Goal: Task Accomplishment & Management: Manage account settings

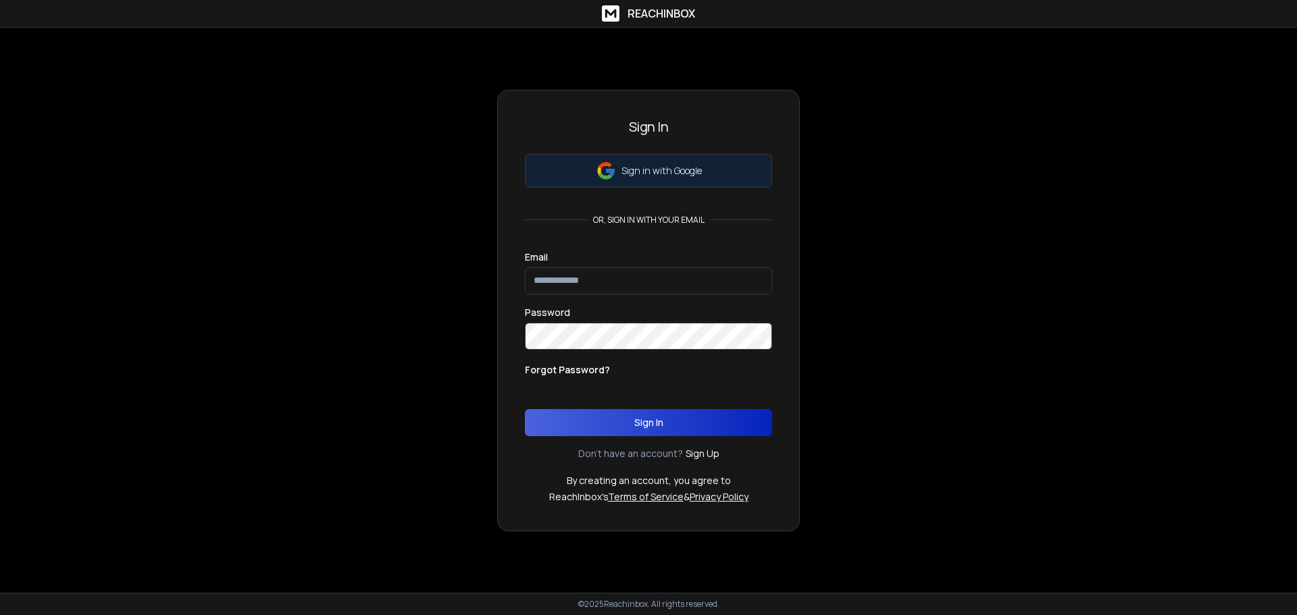
click at [628, 172] on p "Sign in with Google" at bounding box center [661, 171] width 80 height 14
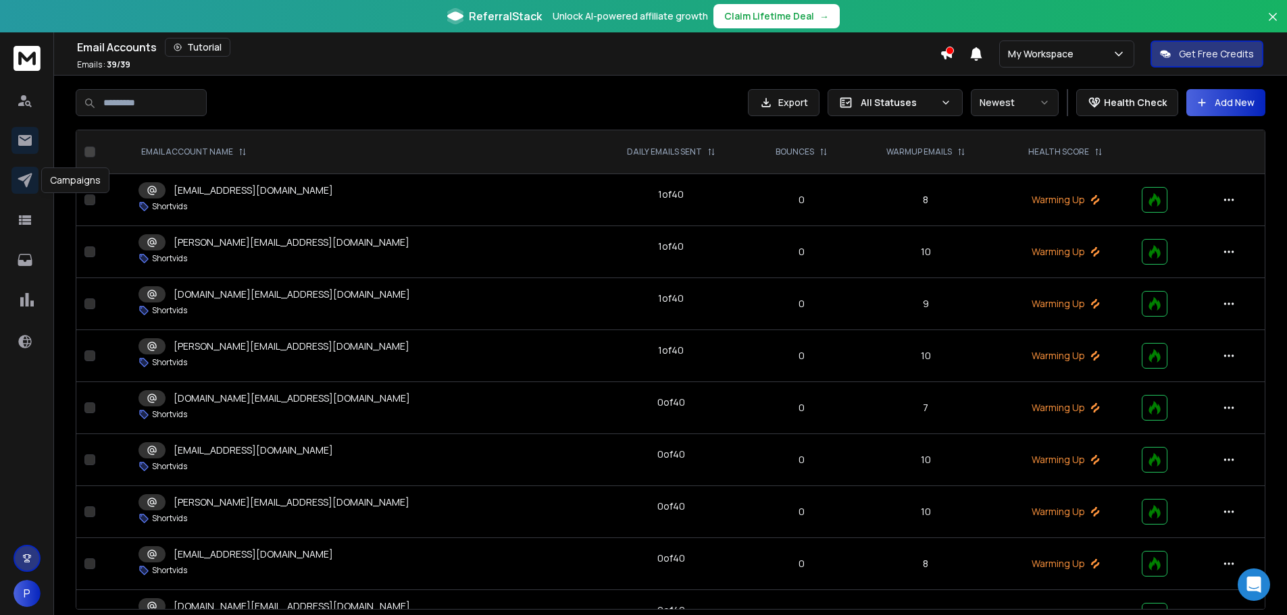
click at [35, 181] on link at bounding box center [24, 180] width 27 height 27
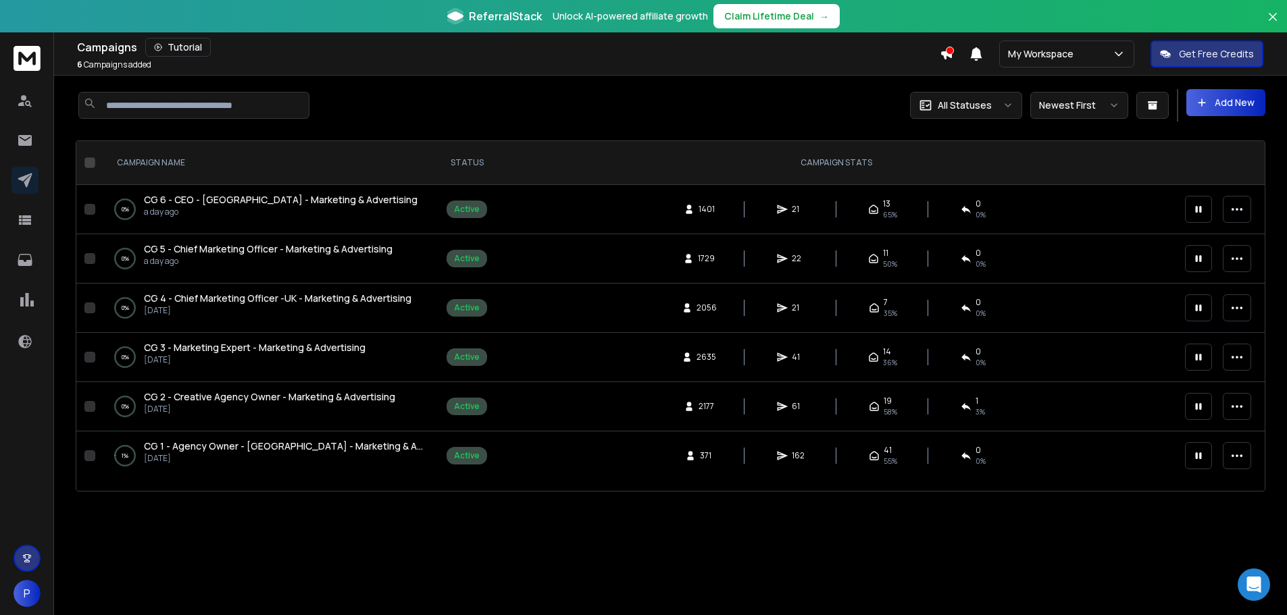
click at [534, 210] on div "1401 21 13 65 % 0 0 %" at bounding box center [835, 210] width 665 height 22
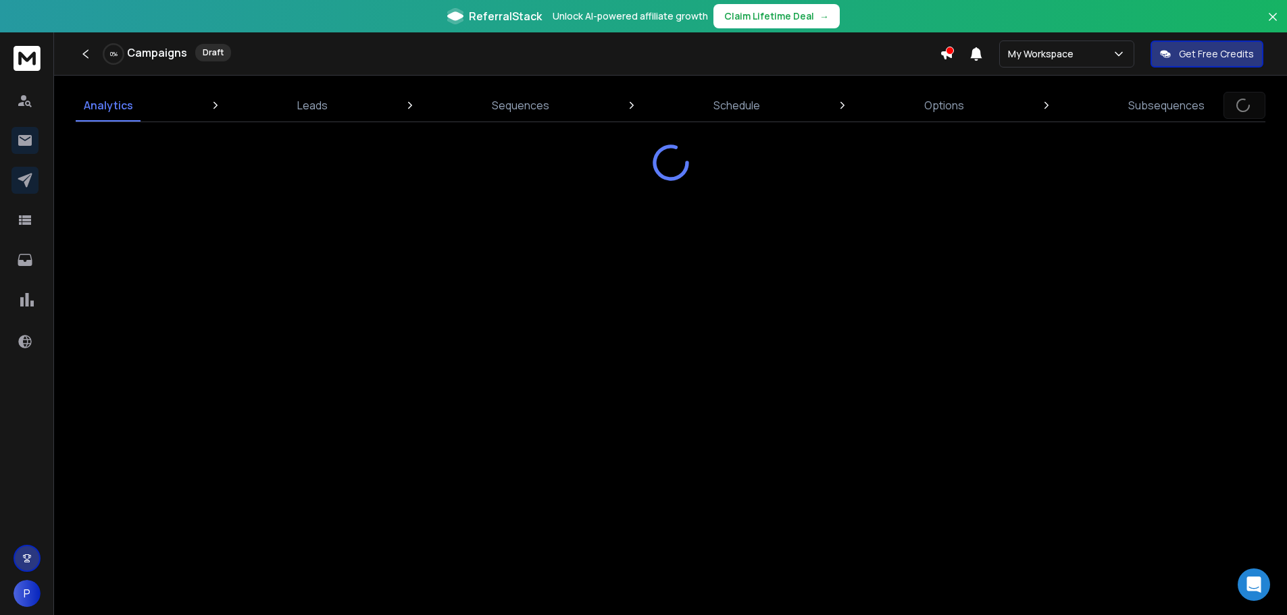
click at [12, 135] on link at bounding box center [24, 140] width 27 height 27
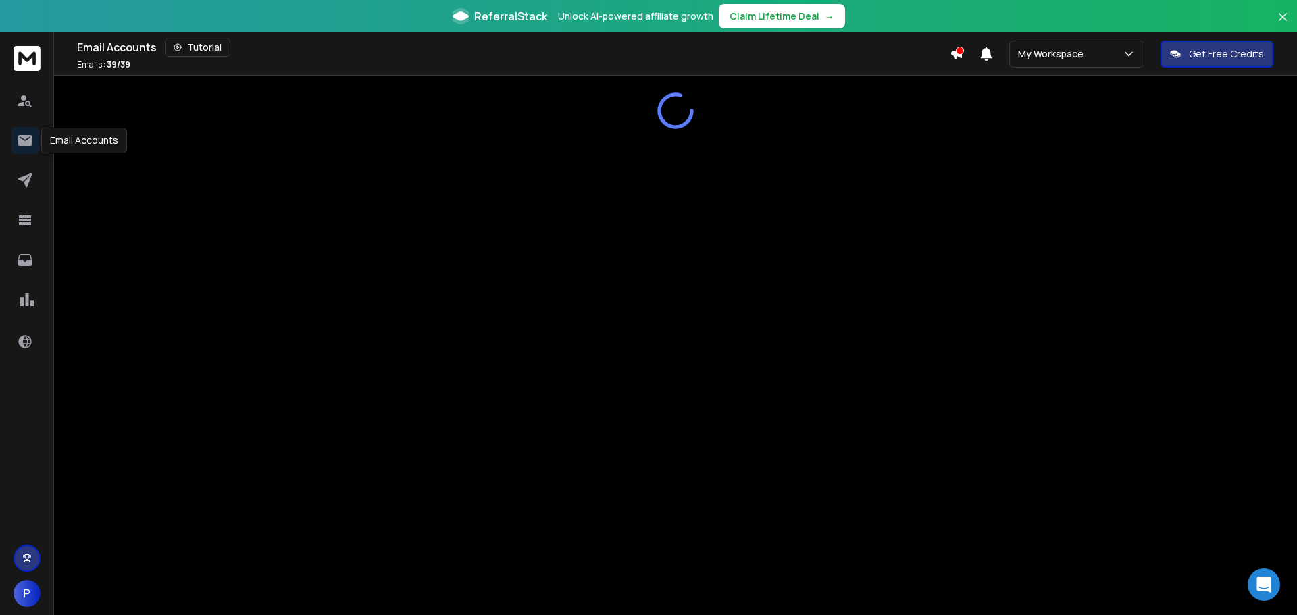
click at [21, 137] on icon at bounding box center [25, 140] width 14 height 11
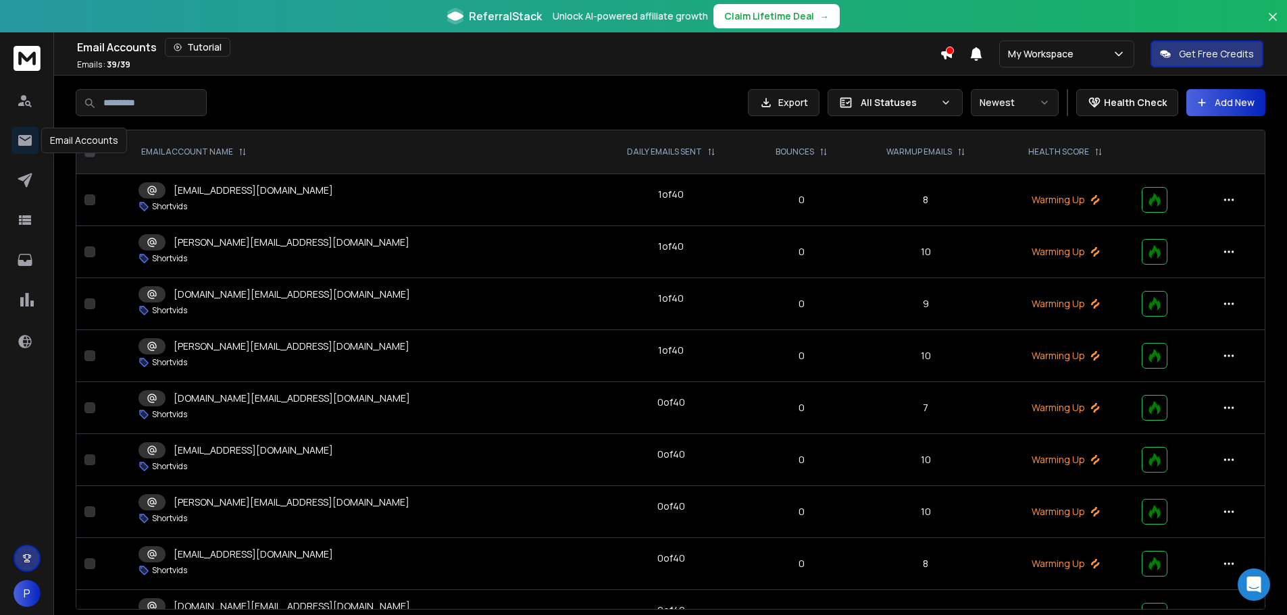
click at [20, 141] on icon at bounding box center [25, 140] width 14 height 11
click at [23, 264] on icon at bounding box center [25, 260] width 14 height 12
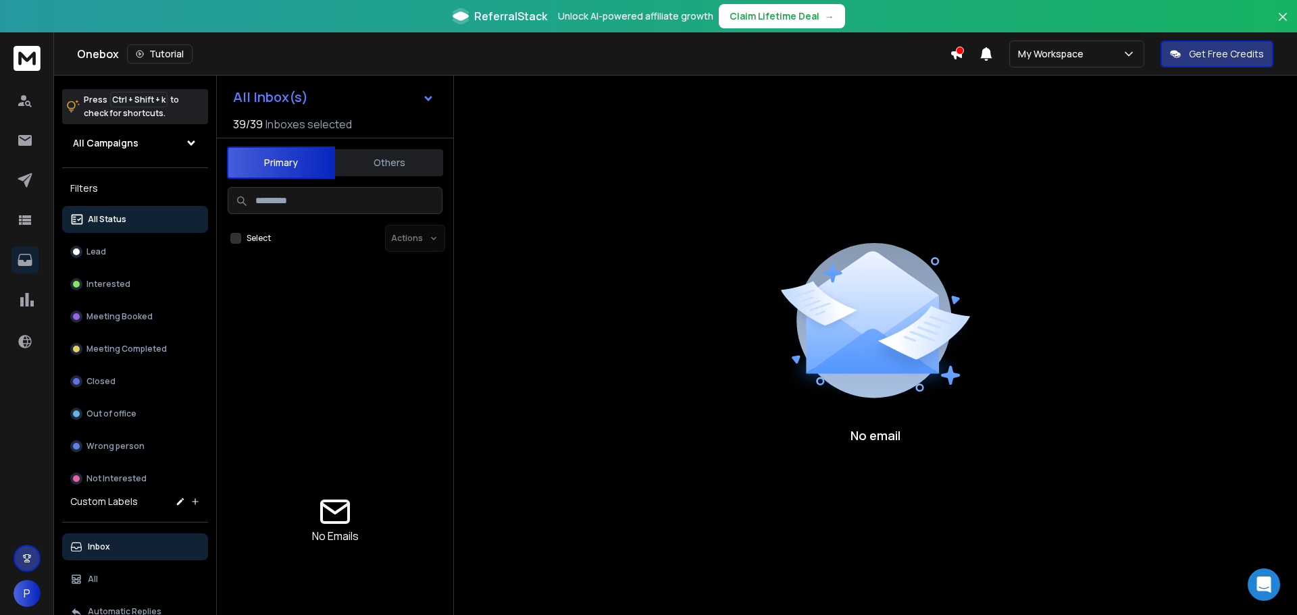
click at [108, 284] on p "Interested" at bounding box center [108, 284] width 44 height 11
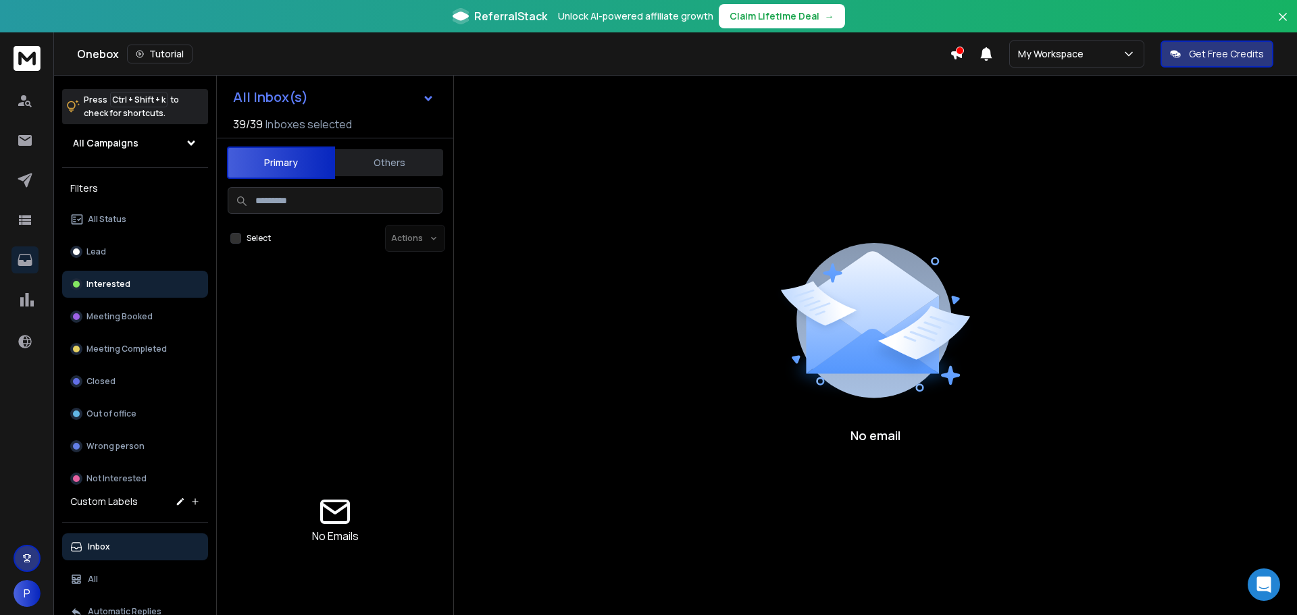
click at [362, 151] on button "Others" at bounding box center [389, 163] width 108 height 30
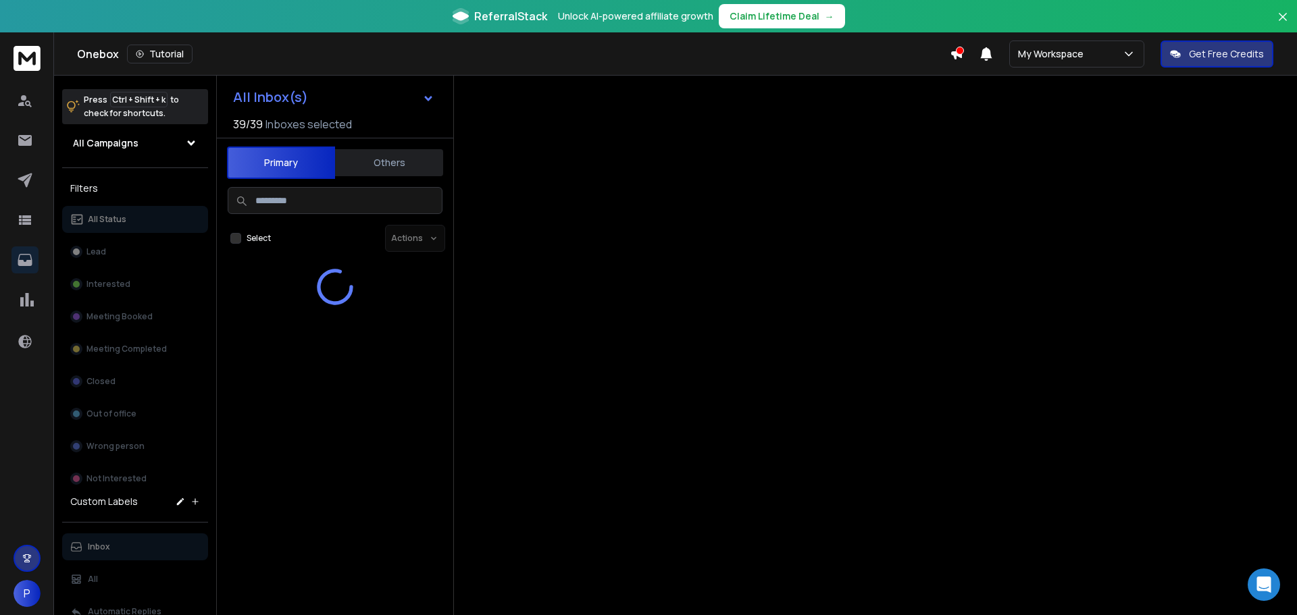
click at [296, 159] on button "Primary" at bounding box center [281, 163] width 108 height 32
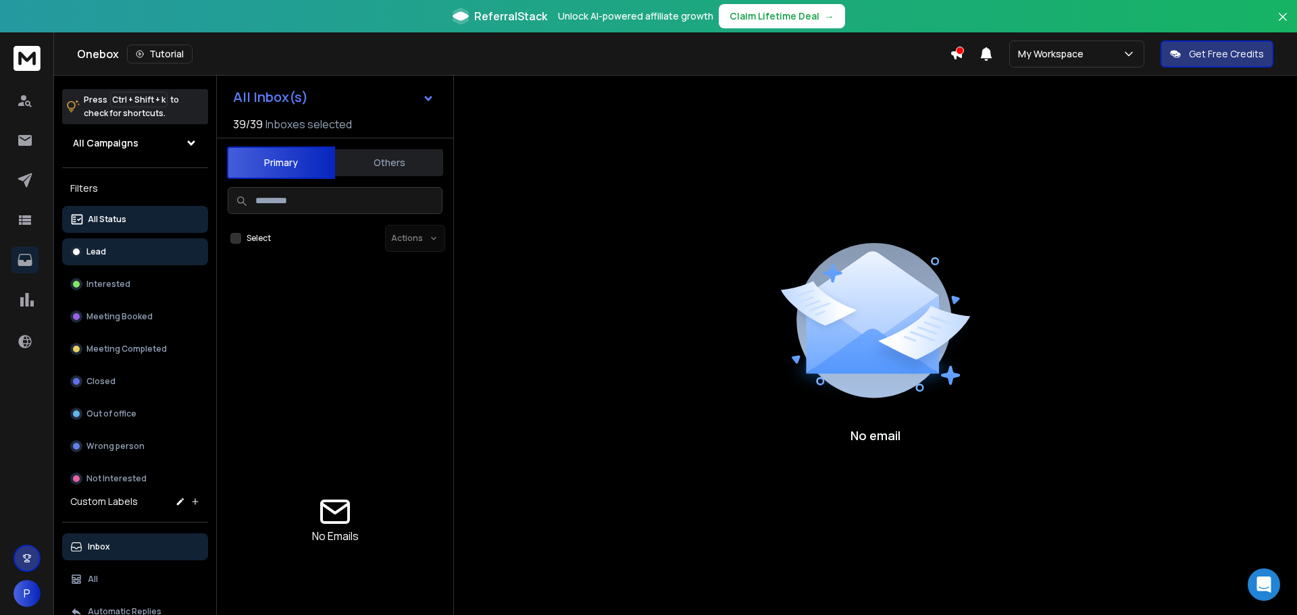
click at [111, 257] on button "Lead" at bounding box center [135, 251] width 146 height 27
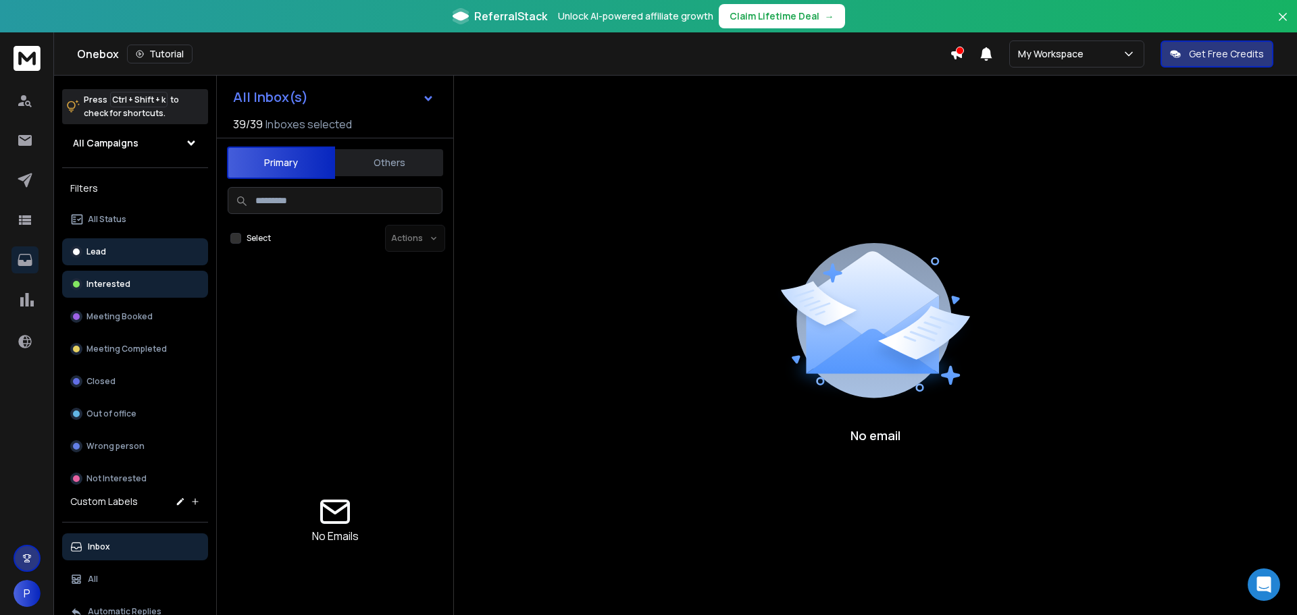
click at [113, 287] on p "Interested" at bounding box center [108, 284] width 44 height 11
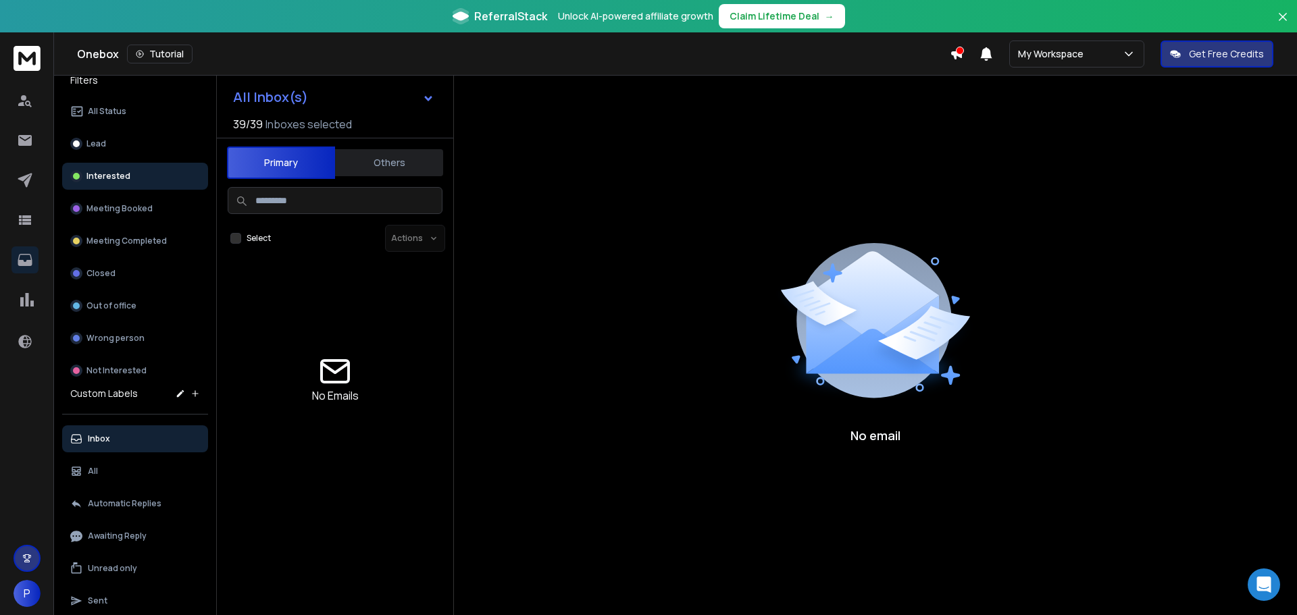
scroll to position [193, 0]
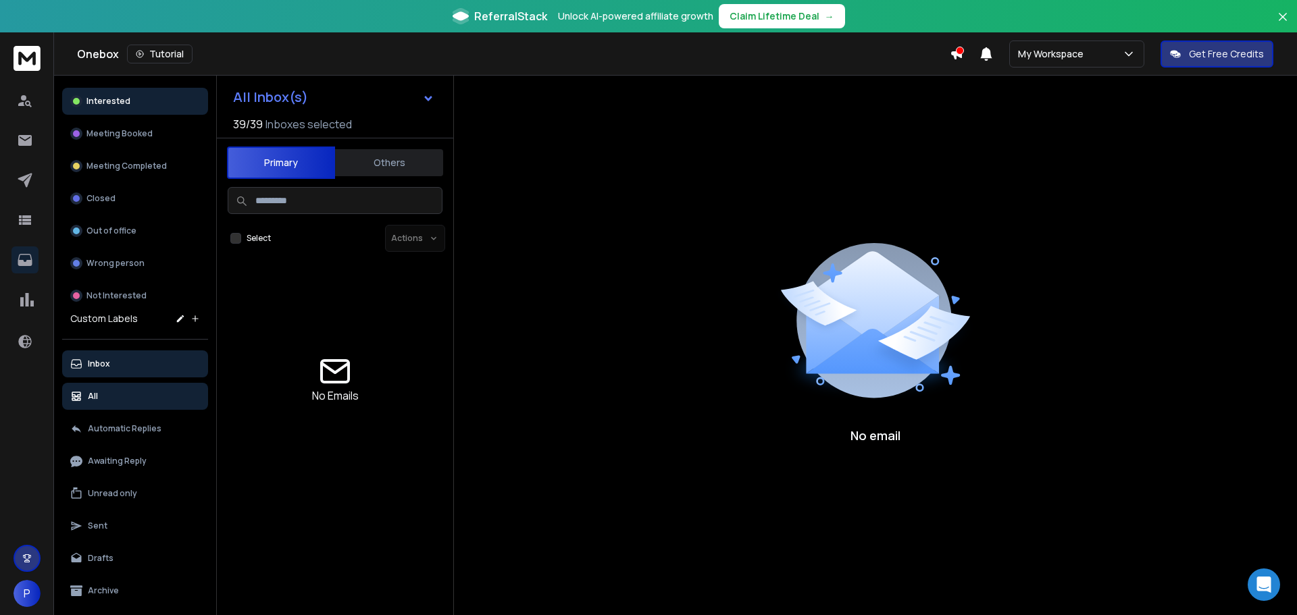
click at [111, 383] on button "All" at bounding box center [135, 396] width 146 height 27
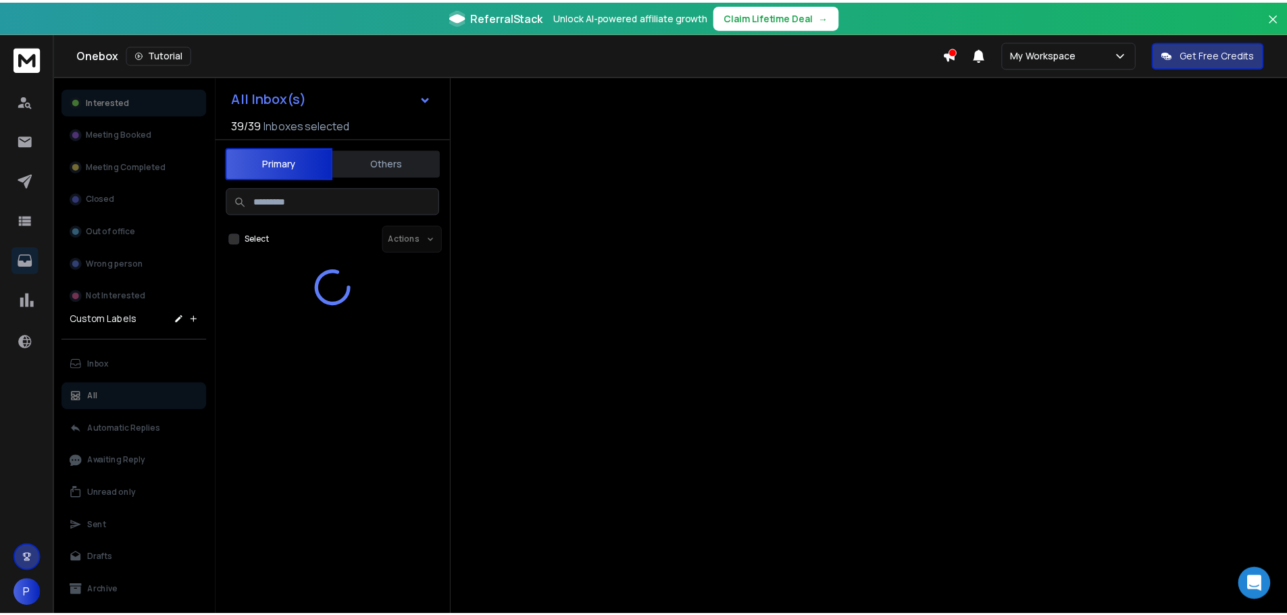
scroll to position [0, 0]
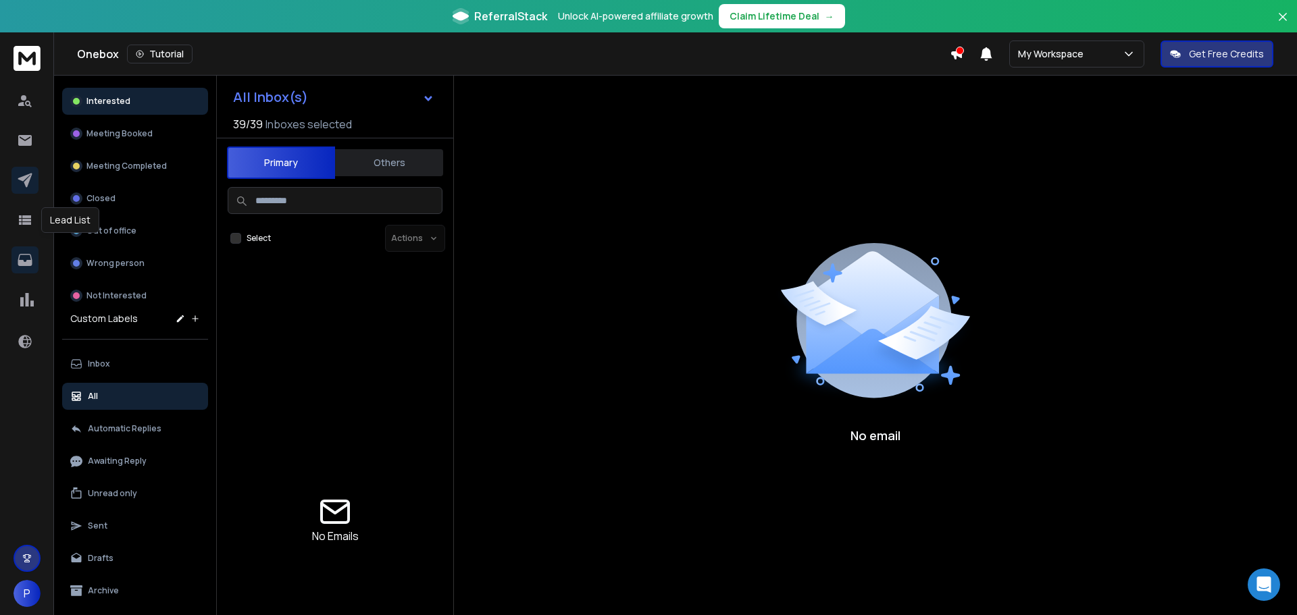
click at [26, 184] on icon at bounding box center [25, 181] width 14 height 14
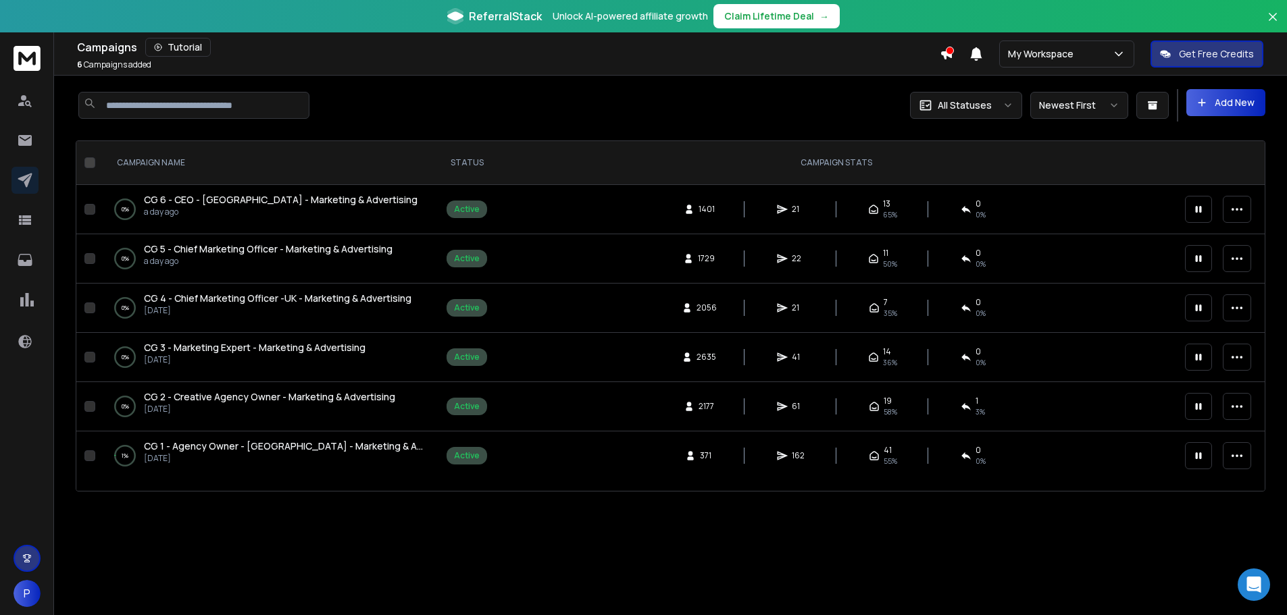
click at [515, 216] on div "1401 21 13 65 % 0 0 %" at bounding box center [835, 210] width 665 height 22
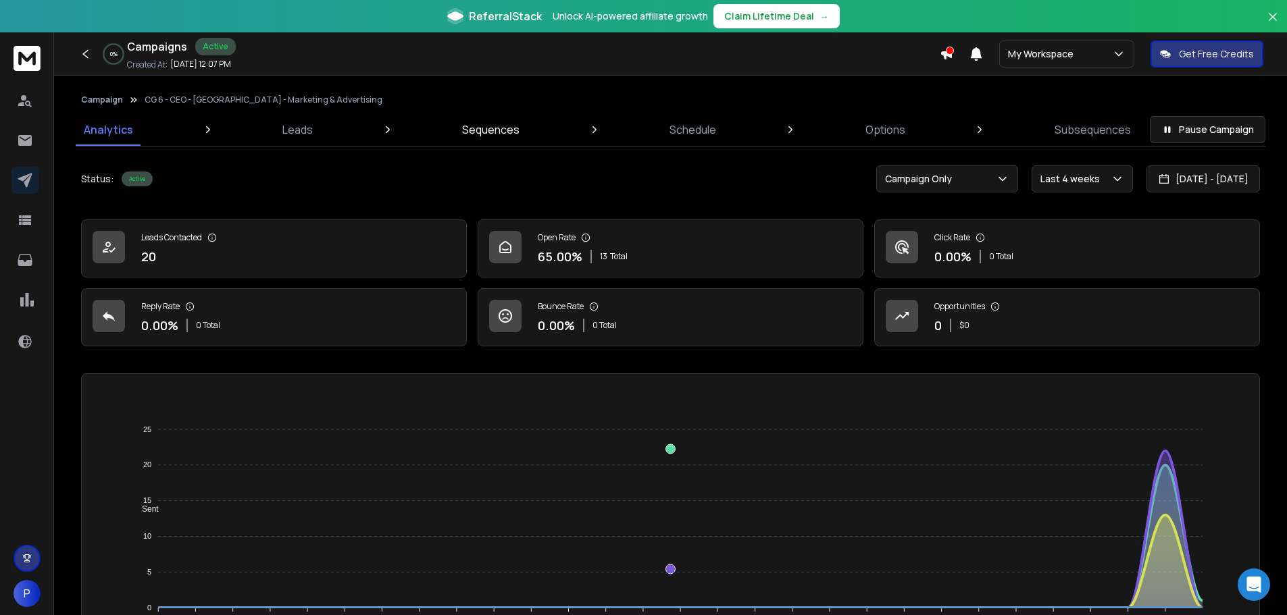
click at [491, 136] on p "Sequences" at bounding box center [490, 130] width 57 height 16
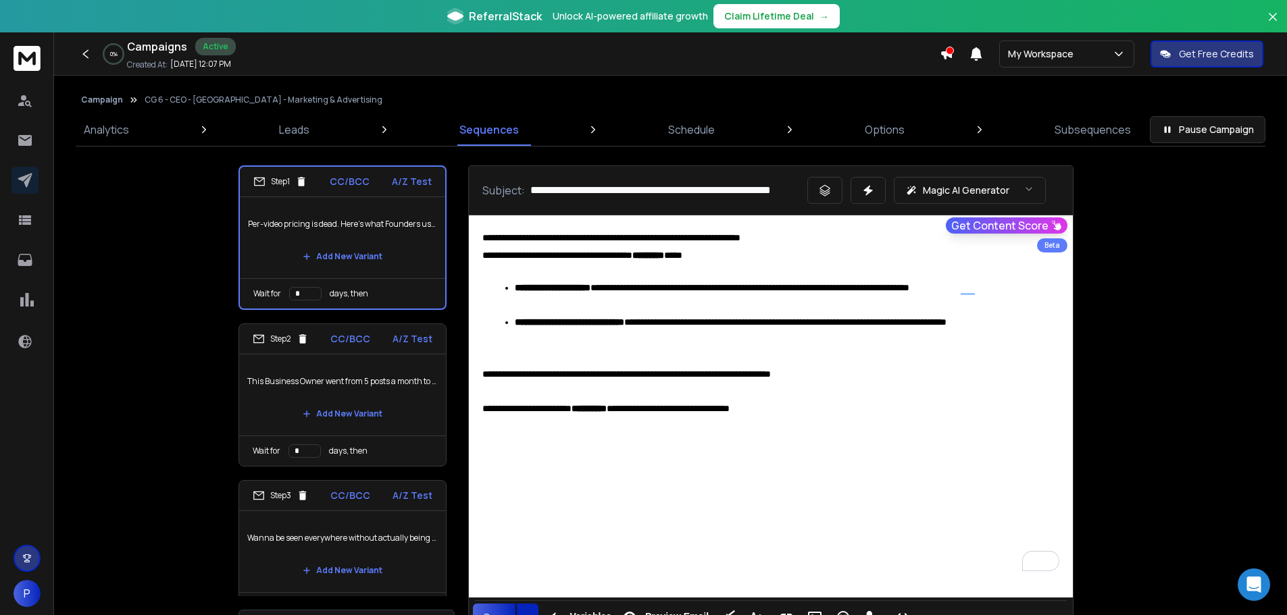
click at [342, 374] on p "This Business Owner went from 5 posts a month to 100+ posts with...." at bounding box center [342, 382] width 190 height 38
type input "**********"
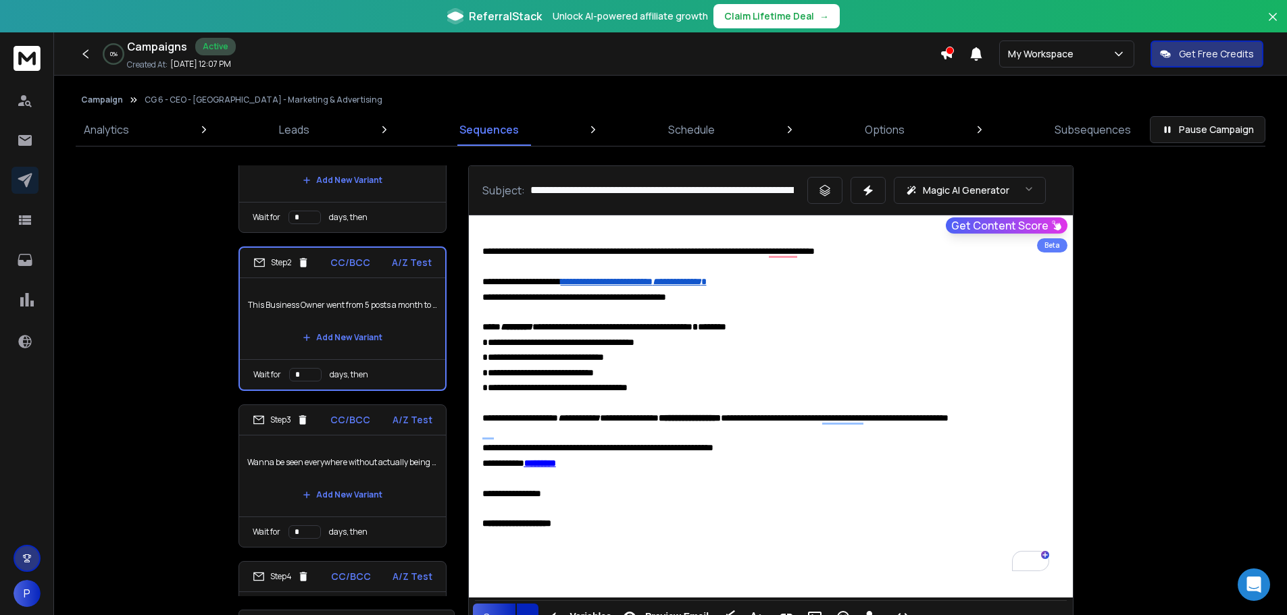
scroll to position [153, 0]
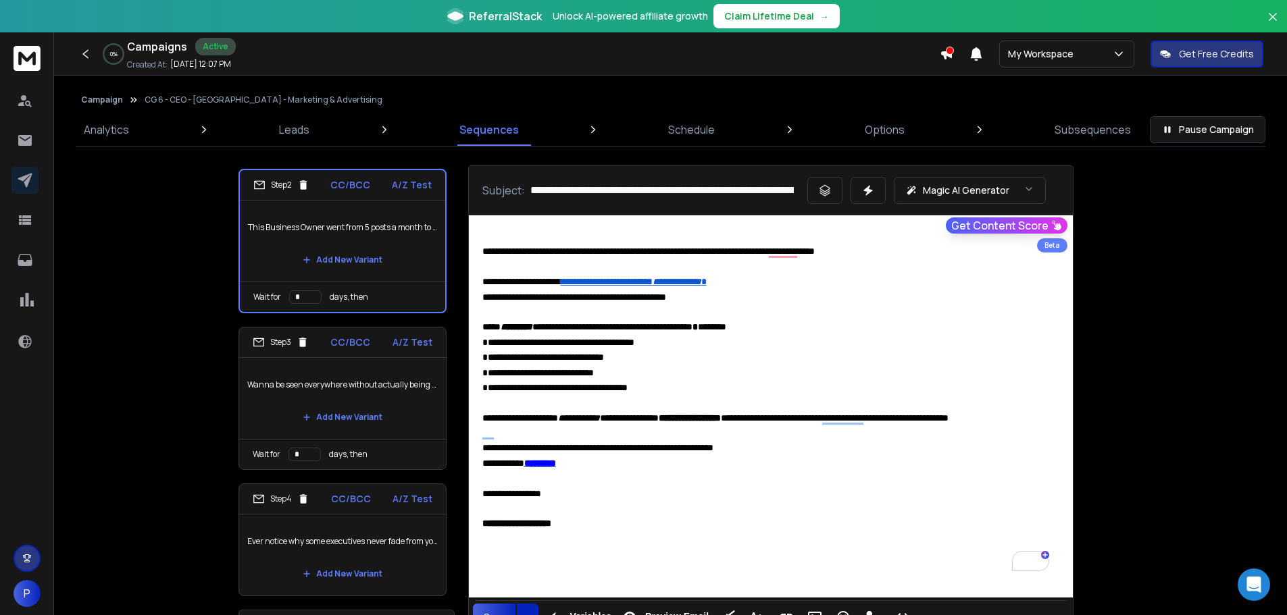
drag, startPoint x: 199, startPoint y: 383, endPoint x: 190, endPoint y: 372, distance: 13.5
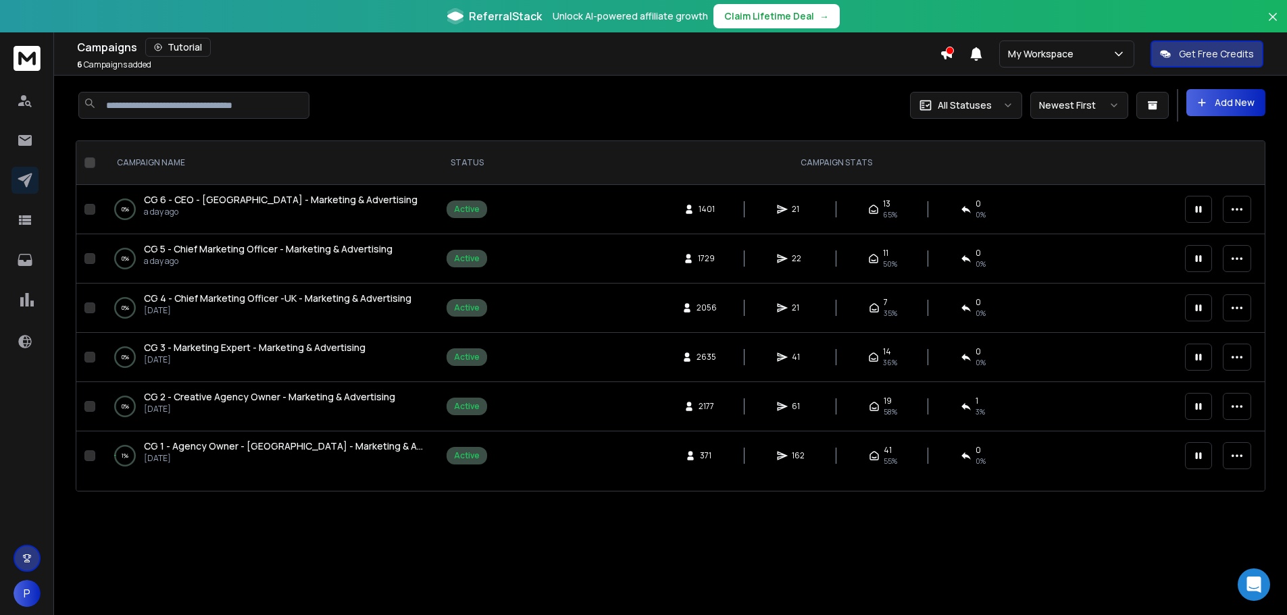
click at [300, 301] on span "CG 4 - Chief Marketing Officer -UK - Marketing & Advertising" at bounding box center [277, 298] width 267 height 13
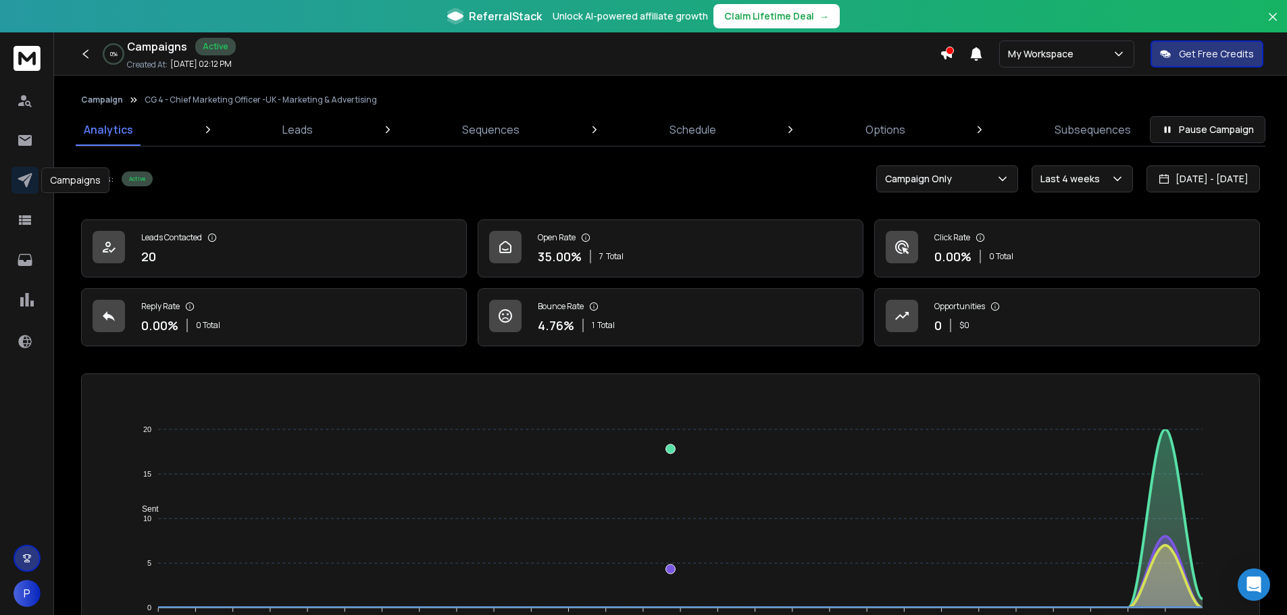
click at [27, 178] on icon at bounding box center [25, 180] width 16 height 16
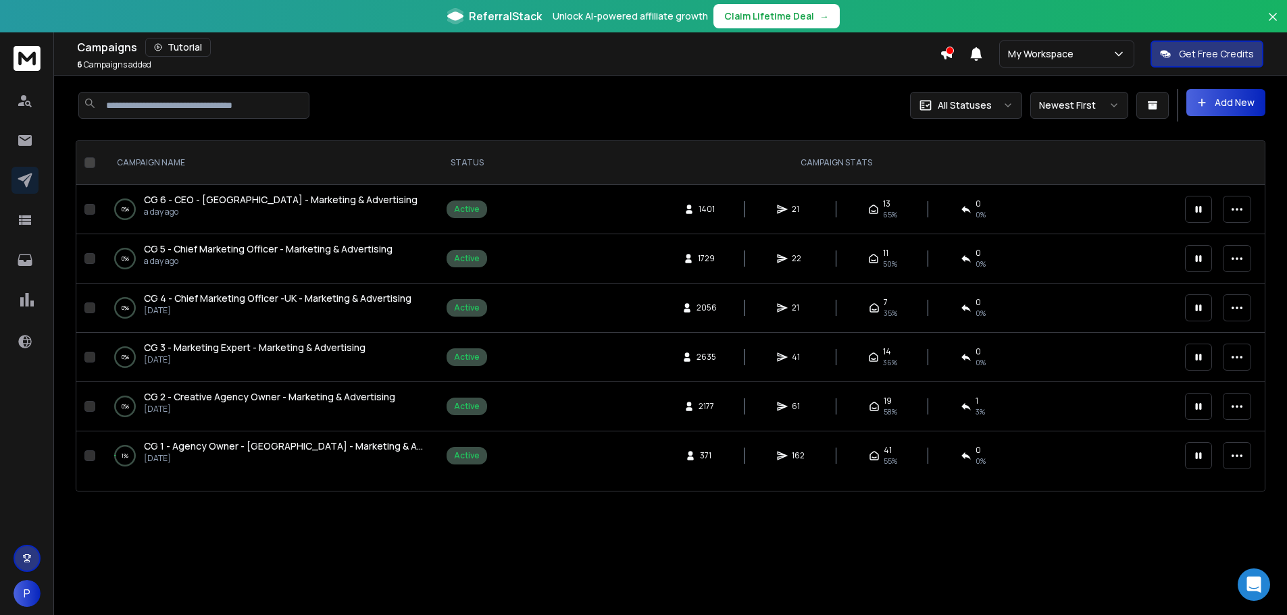
click at [240, 347] on span "CG 3 - Marketing Expert - Marketing & Advertising" at bounding box center [255, 347] width 222 height 13
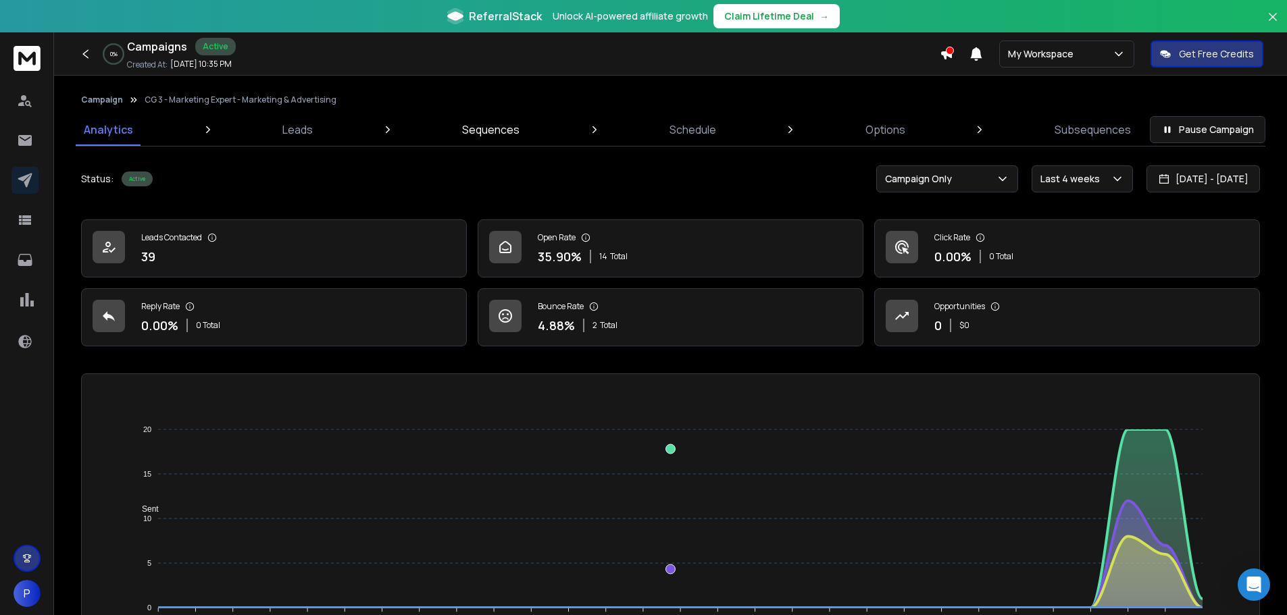
click at [496, 127] on p "Sequences" at bounding box center [490, 130] width 57 height 16
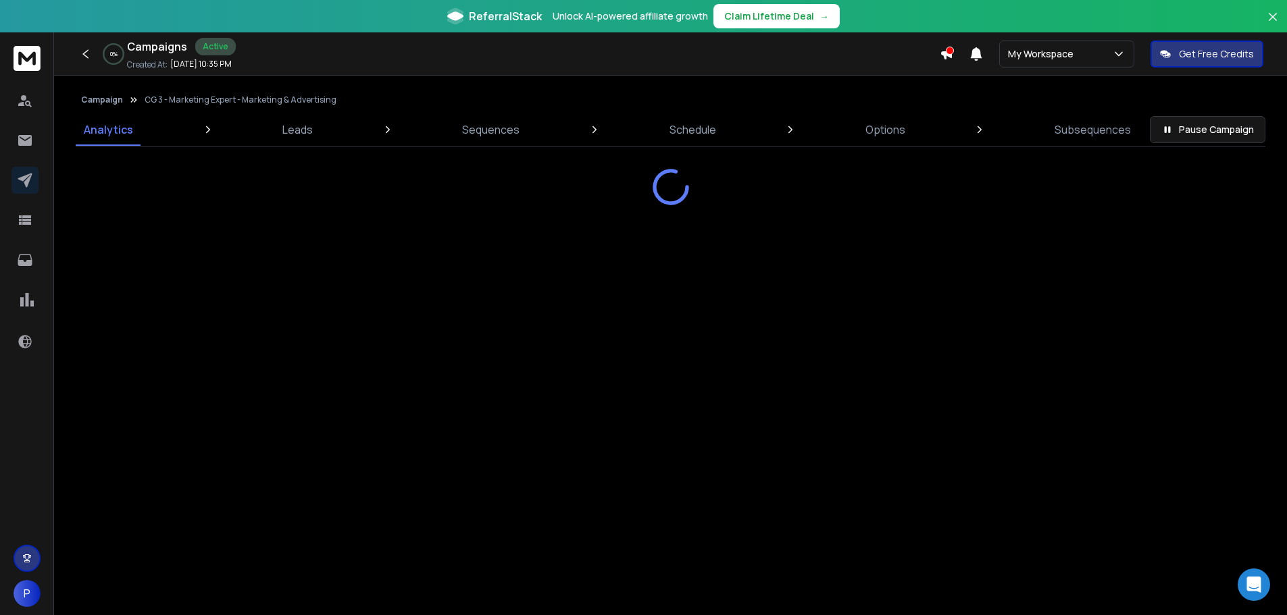
click at [34, 57] on icon at bounding box center [27, 58] width 27 height 25
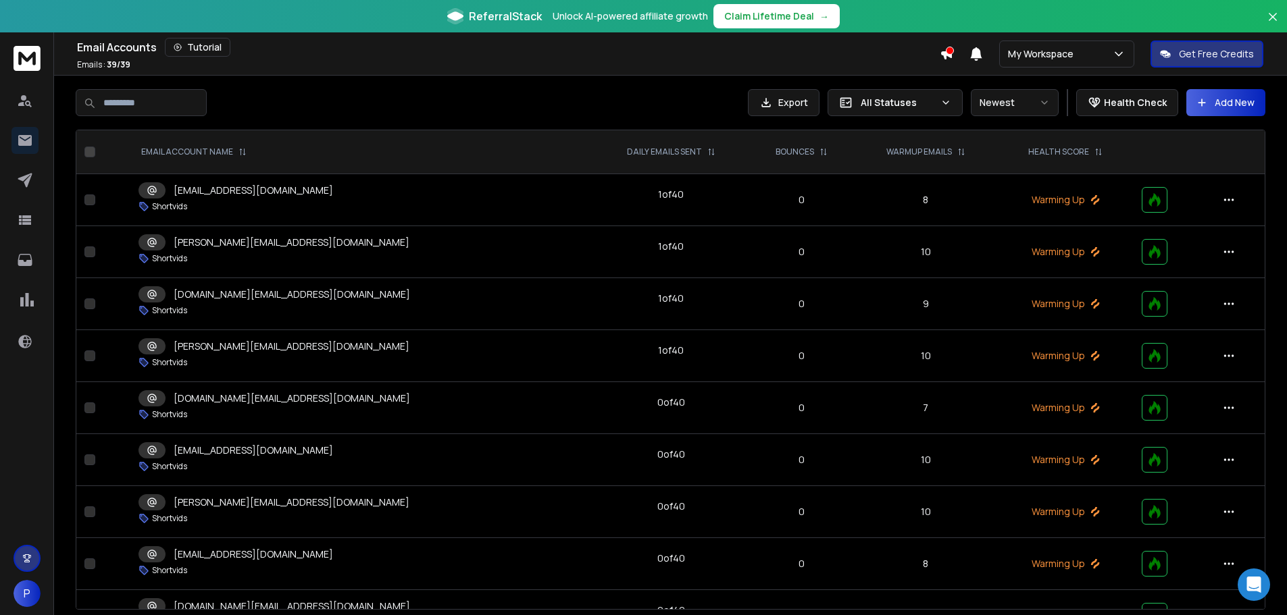
click at [6, 69] on div "P" at bounding box center [27, 326] width 54 height 588
click at [14, 63] on icon at bounding box center [27, 58] width 27 height 25
